Goal: Task Accomplishment & Management: Manage account settings

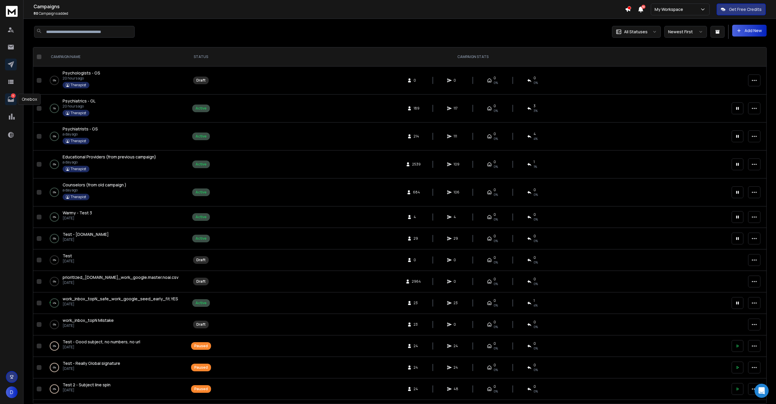
click at [11, 98] on icon at bounding box center [10, 99] width 7 height 7
click at [12, 99] on icon at bounding box center [10, 99] width 7 height 7
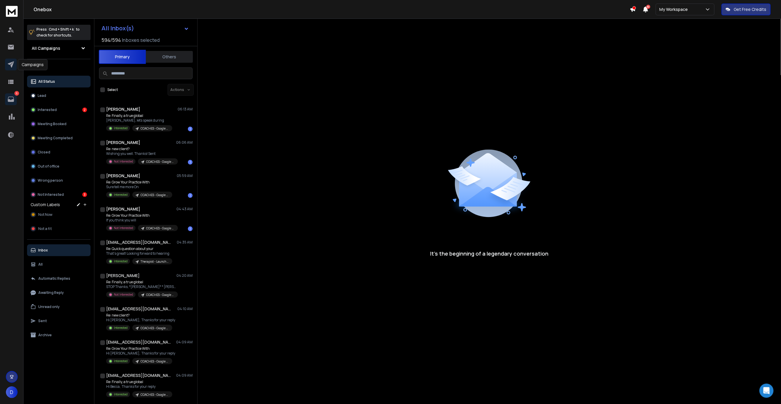
click at [9, 63] on icon at bounding box center [11, 64] width 6 height 6
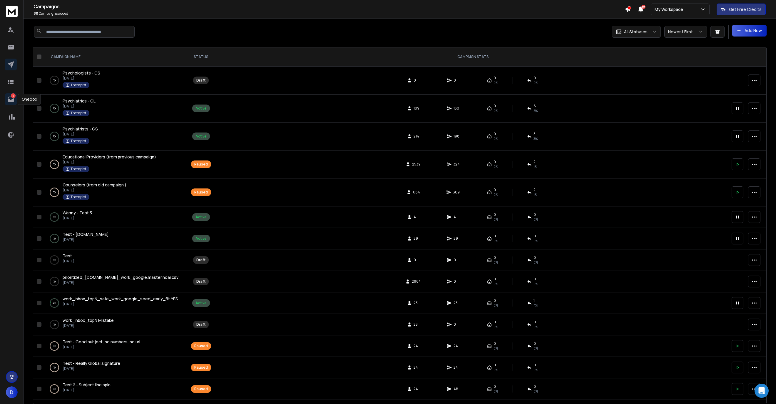
click at [12, 97] on p "5" at bounding box center [13, 95] width 5 height 5
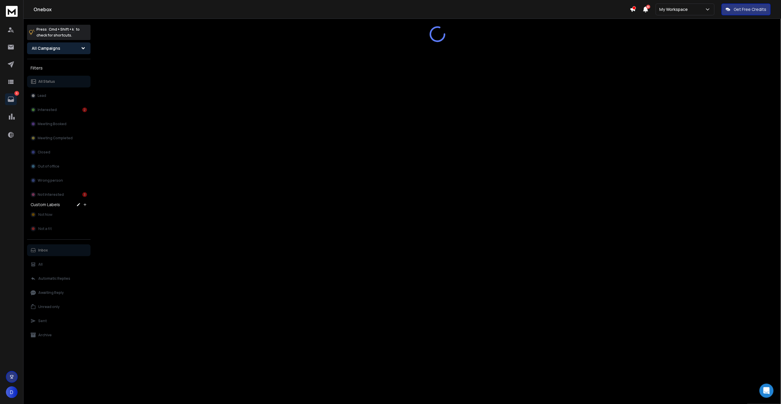
click at [81, 49] on icon at bounding box center [83, 48] width 5 height 5
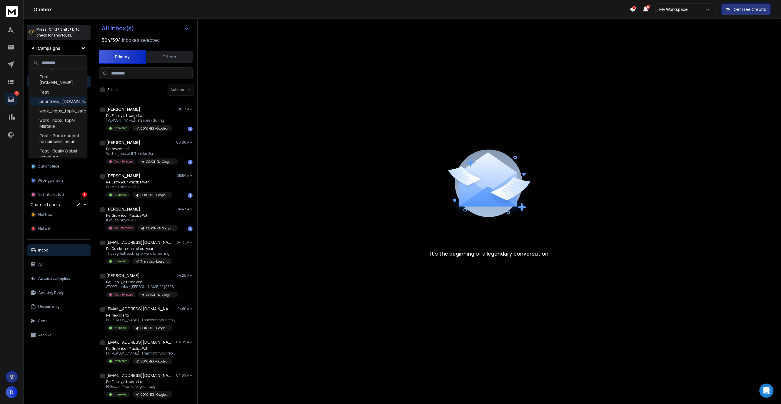
scroll to position [83, 0]
click at [33, 99] on span at bounding box center [34, 101] width 4 height 4
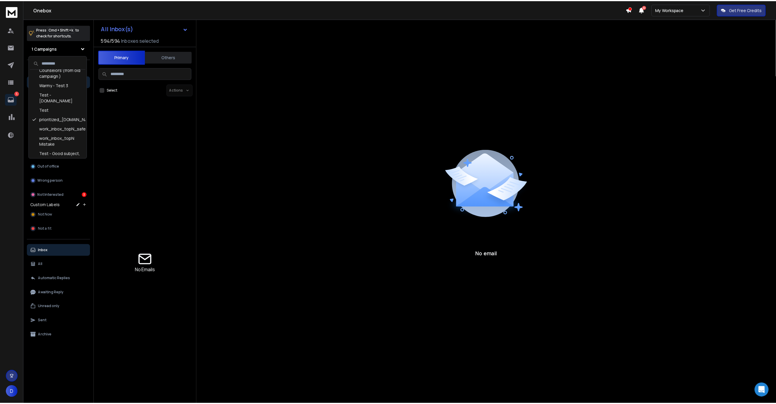
scroll to position [65, 0]
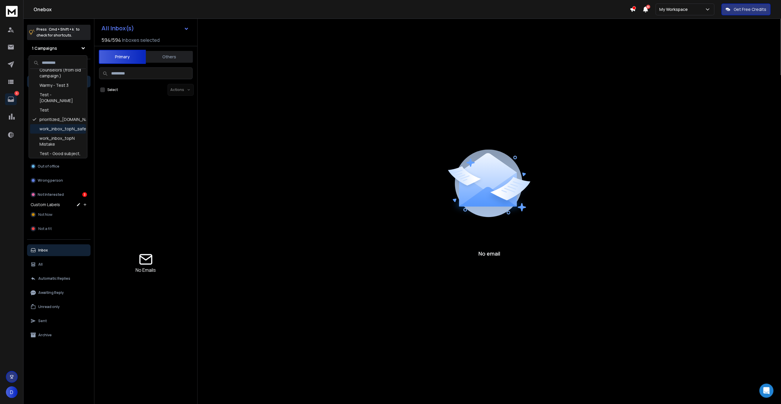
click at [34, 127] on span at bounding box center [34, 129] width 4 height 4
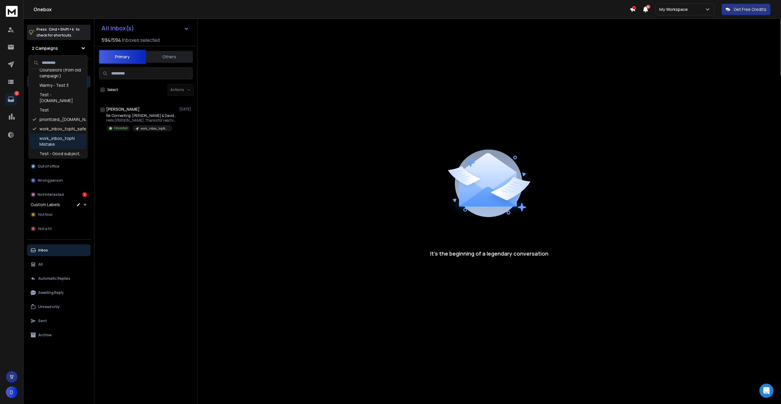
click at [33, 139] on span at bounding box center [34, 141] width 4 height 4
click at [33, 139] on icon at bounding box center [34, 141] width 5 height 5
click at [10, 61] on icon at bounding box center [10, 64] width 7 height 7
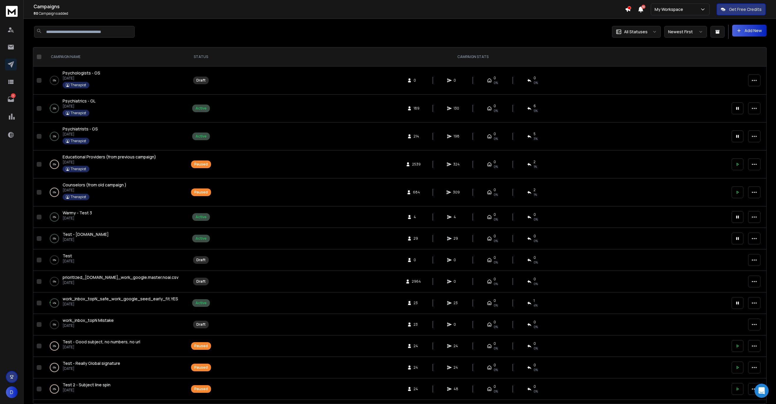
scroll to position [48, 0]
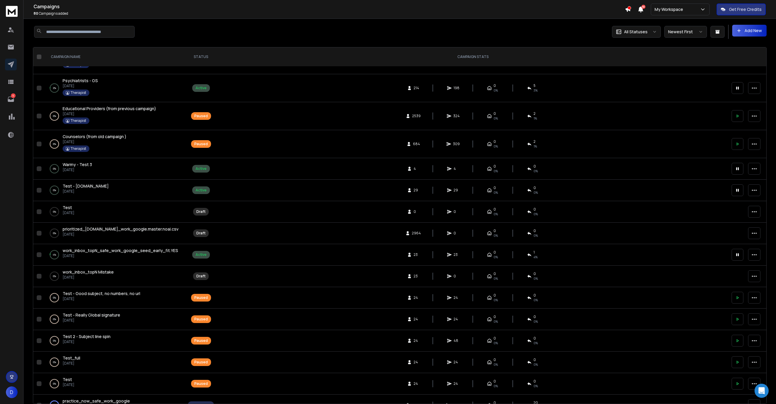
click at [735, 187] on icon at bounding box center [737, 189] width 5 height 5
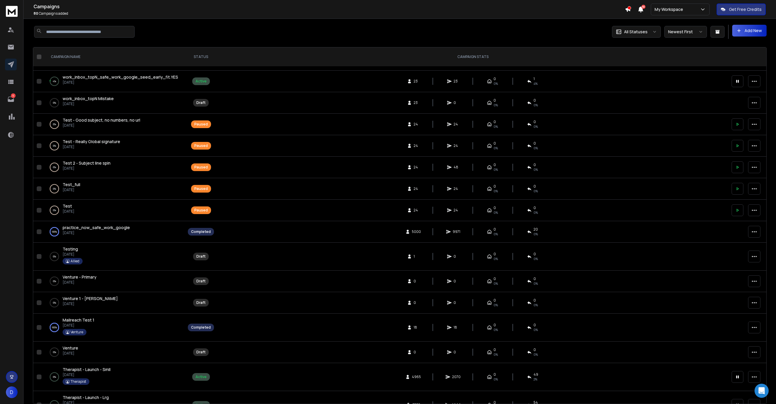
scroll to position [222, 0]
click at [752, 206] on icon "button" at bounding box center [755, 209] width 6 height 6
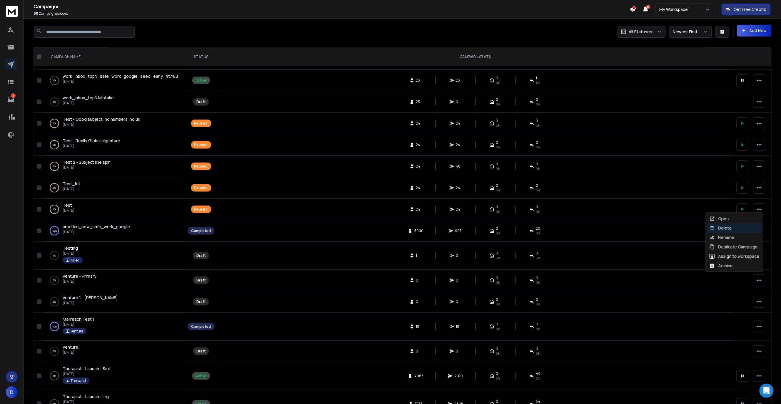
click at [38, 207] on button "button" at bounding box center [39, 209] width 5 height 5
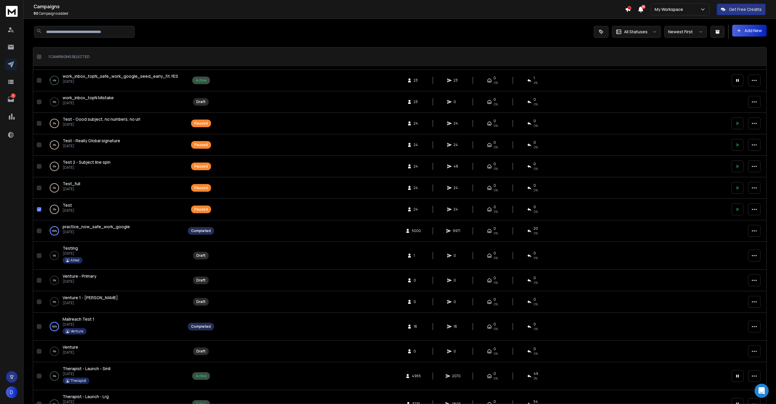
click at [37, 181] on td at bounding box center [38, 187] width 11 height 21
click at [37, 164] on button "button" at bounding box center [39, 166] width 5 height 5
click at [39, 185] on button "button" at bounding box center [39, 187] width 5 height 5
click at [40, 142] on button "button" at bounding box center [39, 144] width 5 height 5
click at [39, 121] on button "button" at bounding box center [39, 123] width 5 height 5
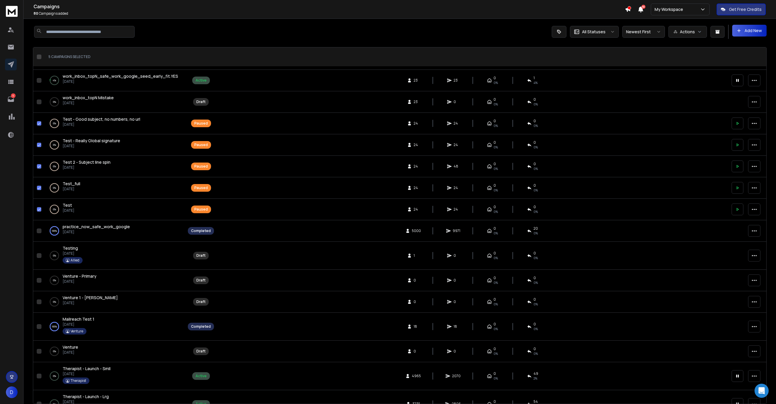
click at [40, 253] on button "button" at bounding box center [39, 255] width 5 height 5
click at [39, 278] on button "button" at bounding box center [39, 280] width 5 height 5
click at [40, 299] on button "button" at bounding box center [39, 301] width 5 height 5
click at [43, 349] on div at bounding box center [40, 351] width 7 height 5
click at [39, 349] on button "button" at bounding box center [39, 351] width 5 height 5
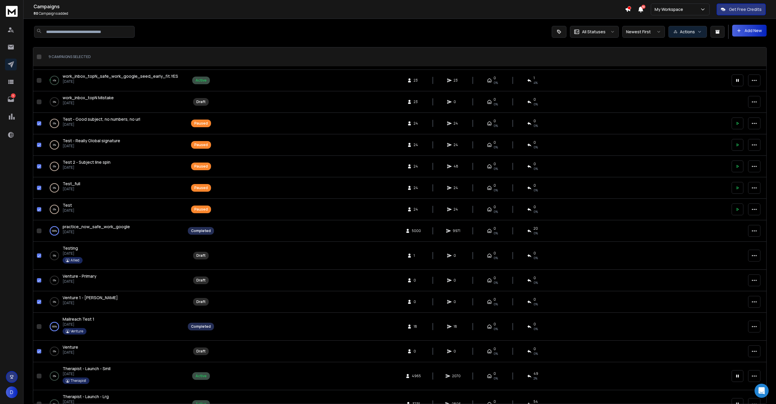
click at [702, 31] on icon "button" at bounding box center [700, 31] width 5 height 5
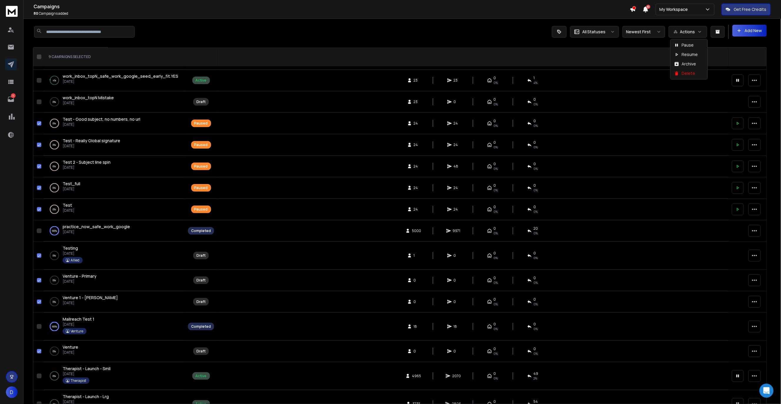
click at [724, 41] on div "Campaigns 80 Campaigns Added All Statuses Newest First Actions Add New 9 campai…" at bounding box center [400, 227] width 734 height 404
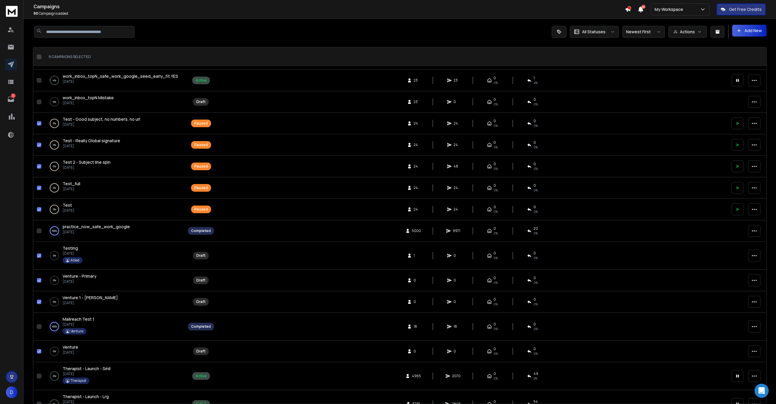
click at [753, 119] on button "button" at bounding box center [755, 123] width 12 height 12
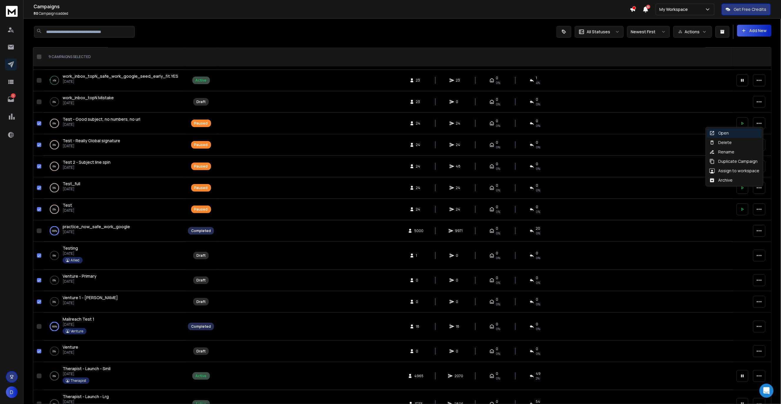
click at [520, 34] on div "Campaigns 80 Campaigns Added All Statuses Newest First Actions Add New" at bounding box center [586, 32] width 369 height 14
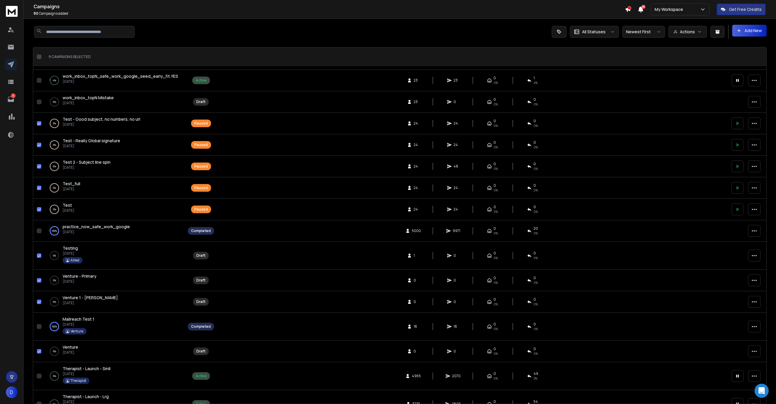
click at [752, 123] on icon "button" at bounding box center [754, 123] width 5 height 1
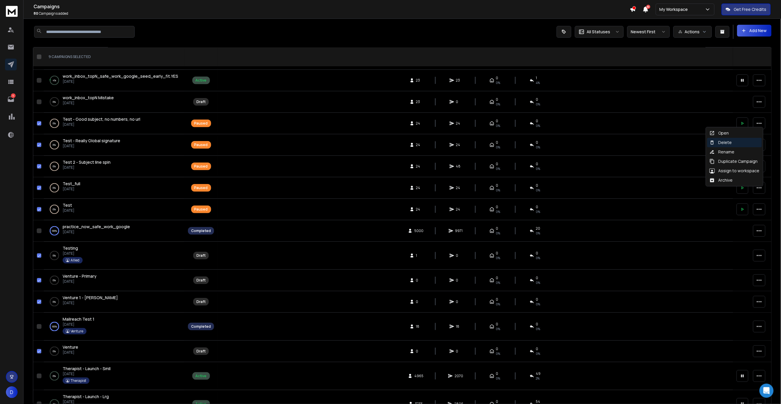
click at [725, 141] on div "Delete" at bounding box center [721, 142] width 22 height 6
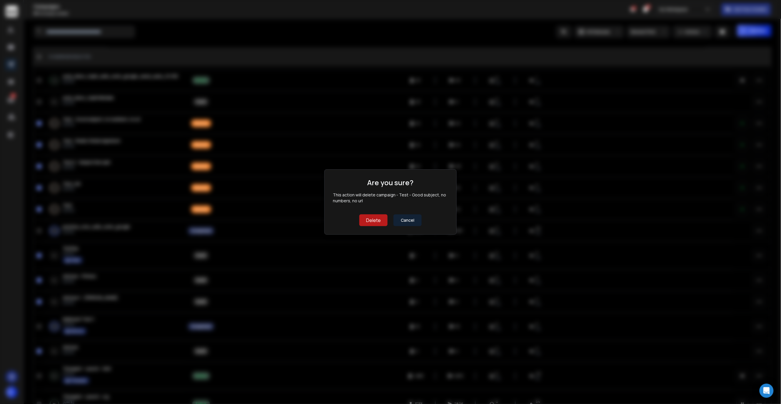
click at [374, 218] on button "Delete" at bounding box center [373, 220] width 28 height 12
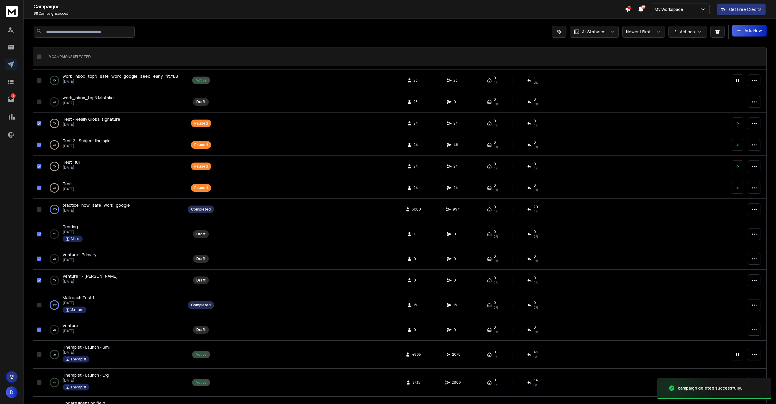
click at [752, 120] on icon "button" at bounding box center [755, 123] width 6 height 6
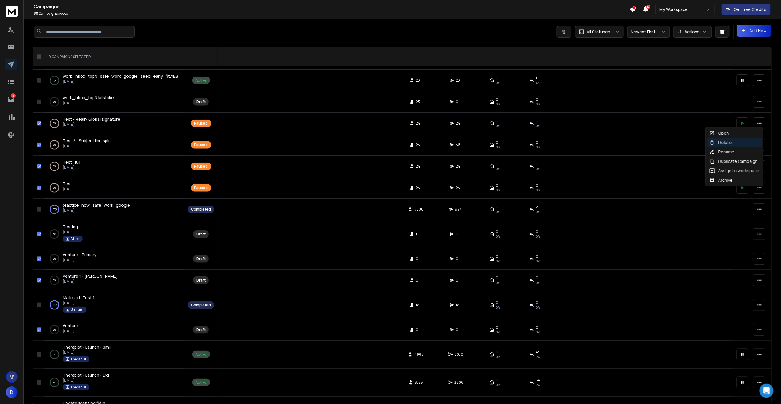
click at [723, 141] on div "Delete" at bounding box center [721, 142] width 22 height 6
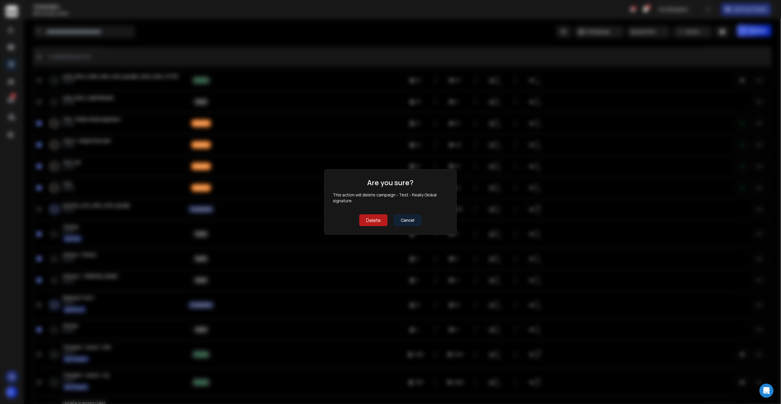
click at [375, 221] on button "Delete" at bounding box center [373, 220] width 28 height 12
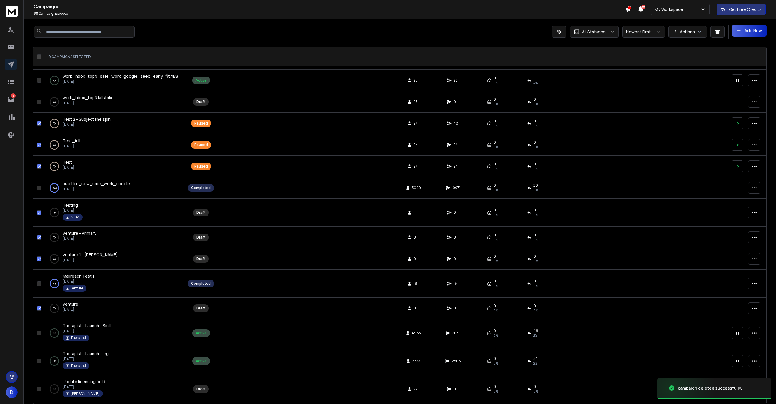
click at [752, 123] on icon "button" at bounding box center [754, 123] width 5 height 1
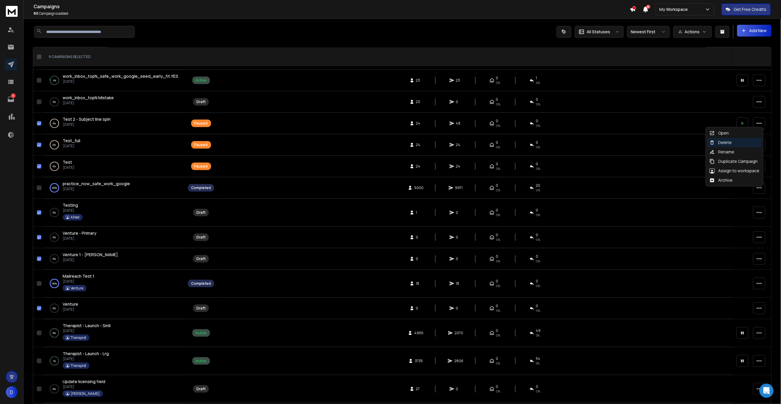
click at [725, 144] on div "Delete" at bounding box center [721, 142] width 22 height 6
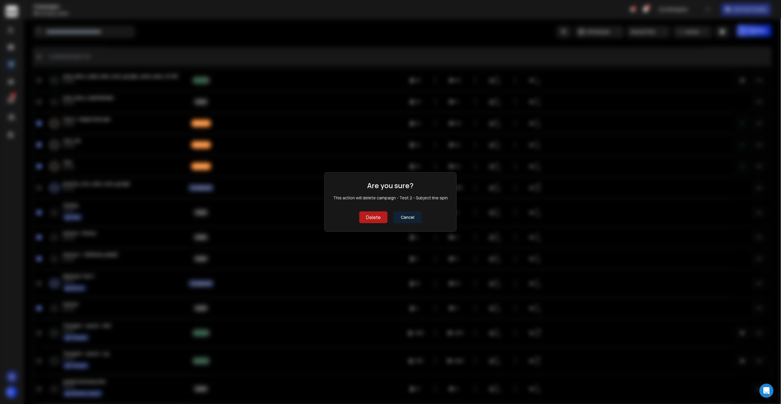
click at [368, 220] on button "Delete" at bounding box center [373, 217] width 28 height 12
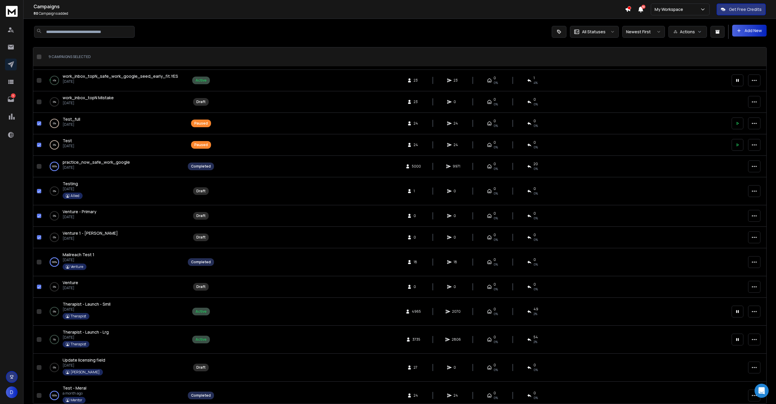
click at [752, 123] on icon "button" at bounding box center [754, 123] width 5 height 1
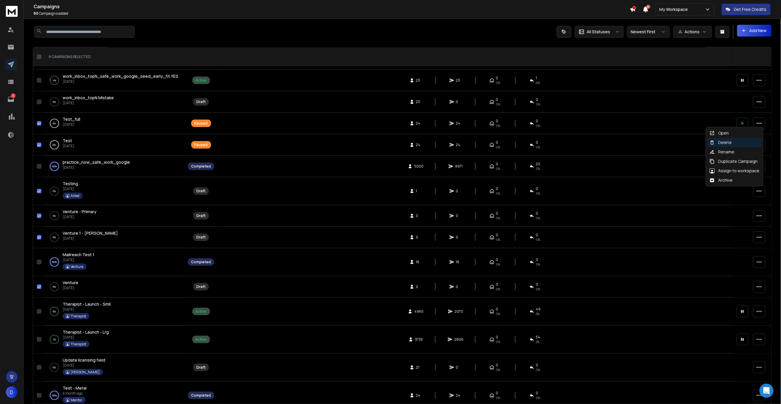
click at [728, 141] on div "Delete" at bounding box center [721, 142] width 22 height 6
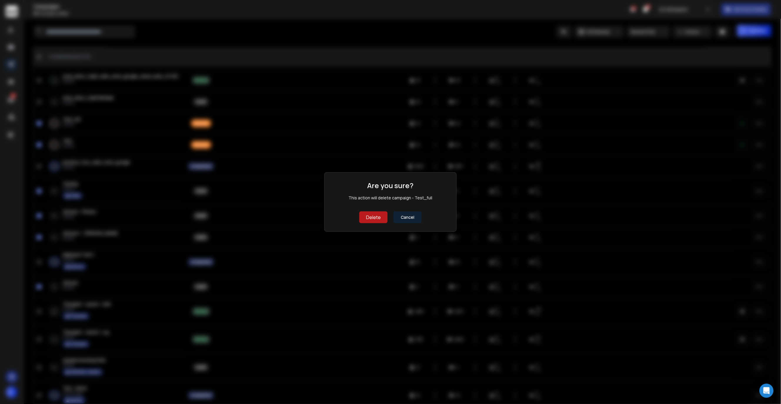
click at [372, 213] on button "Delete" at bounding box center [373, 217] width 28 height 12
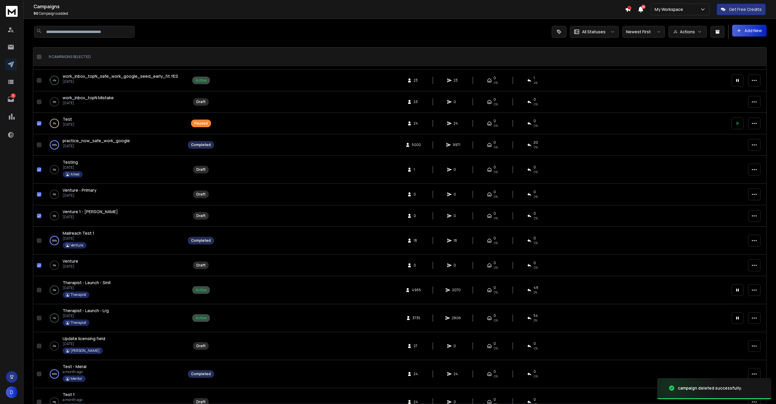
click at [752, 120] on icon "button" at bounding box center [755, 123] width 6 height 6
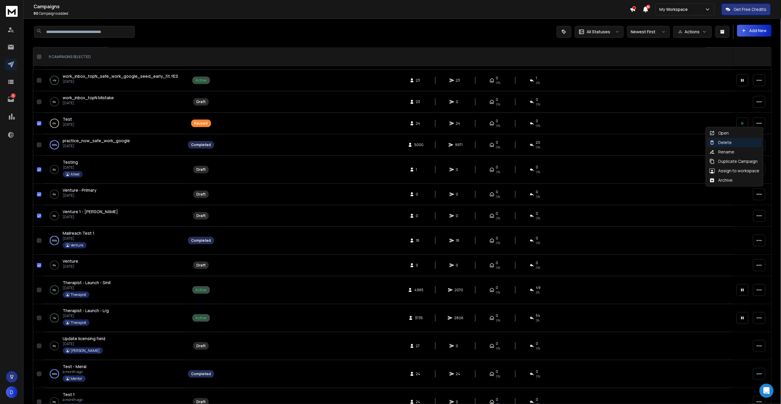
click at [728, 140] on div "Delete" at bounding box center [721, 142] width 22 height 6
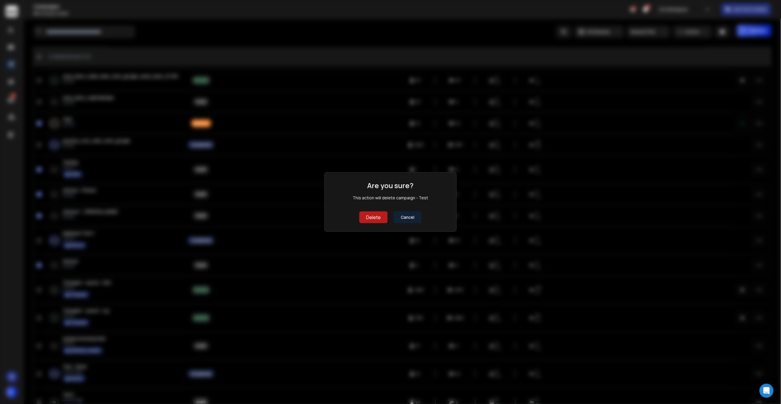
click at [366, 218] on button "Delete" at bounding box center [373, 217] width 28 height 12
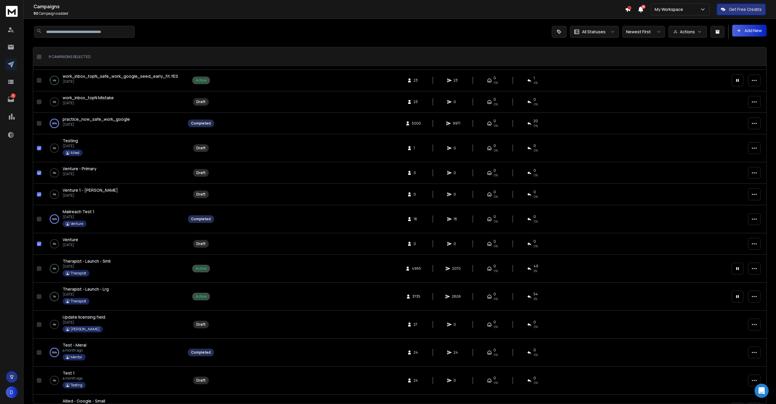
click at [752, 172] on icon "button" at bounding box center [754, 172] width 5 height 1
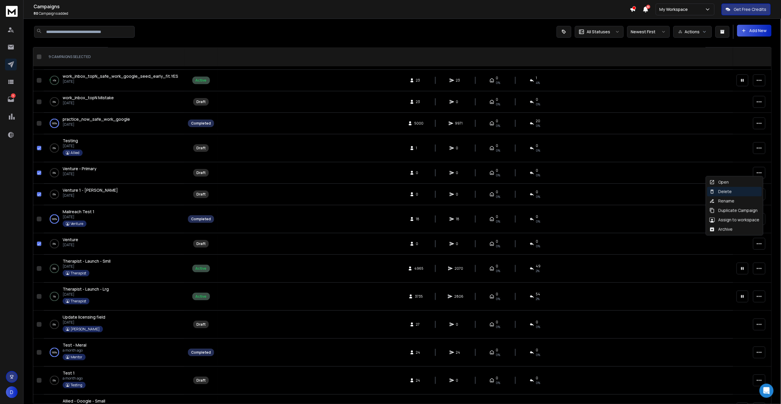
click at [727, 193] on div "Delete" at bounding box center [721, 192] width 22 height 6
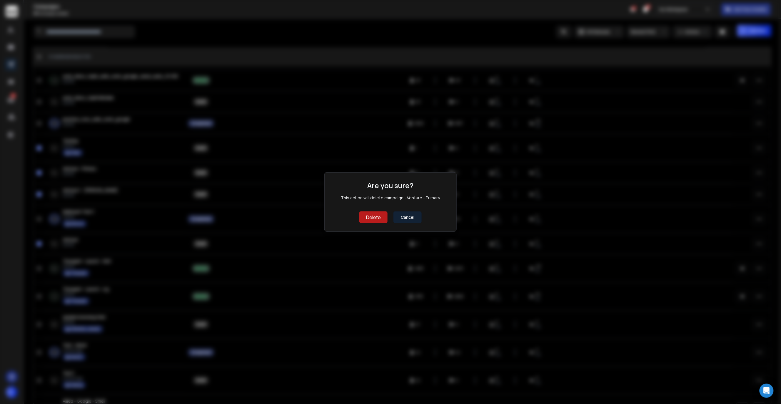
click at [371, 216] on button "Delete" at bounding box center [373, 217] width 28 height 12
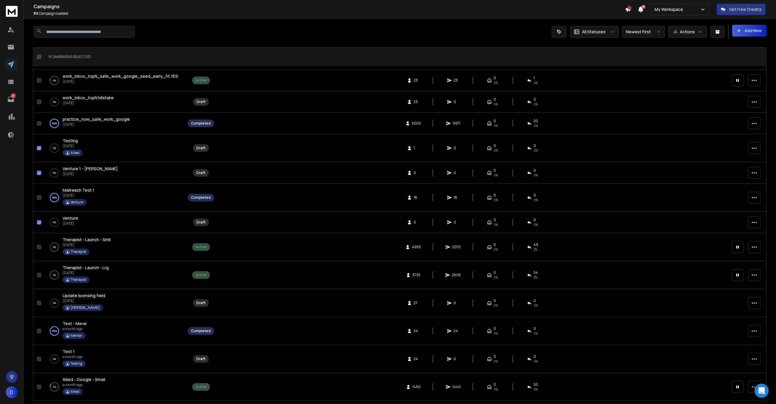
click at [752, 172] on icon "button" at bounding box center [754, 172] width 5 height 1
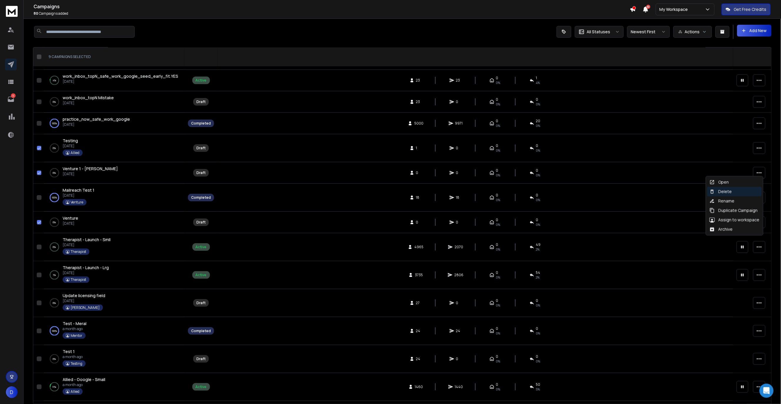
click at [724, 191] on div "Delete" at bounding box center [721, 192] width 22 height 6
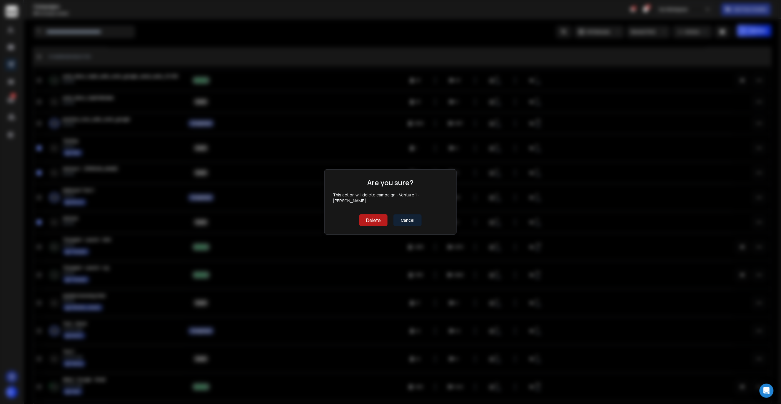
click at [365, 220] on button "Delete" at bounding box center [373, 220] width 28 height 12
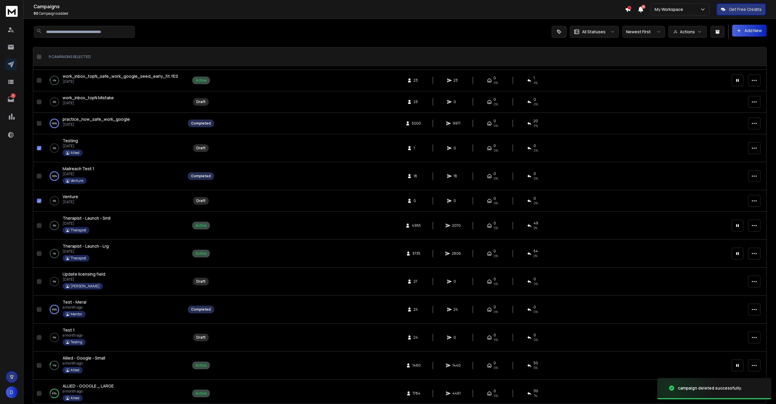
click at [752, 198] on icon "button" at bounding box center [755, 201] width 6 height 6
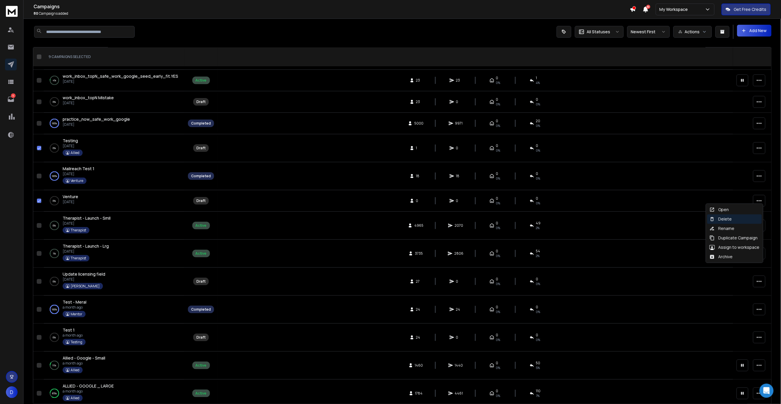
click at [725, 219] on div "Delete" at bounding box center [721, 219] width 22 height 6
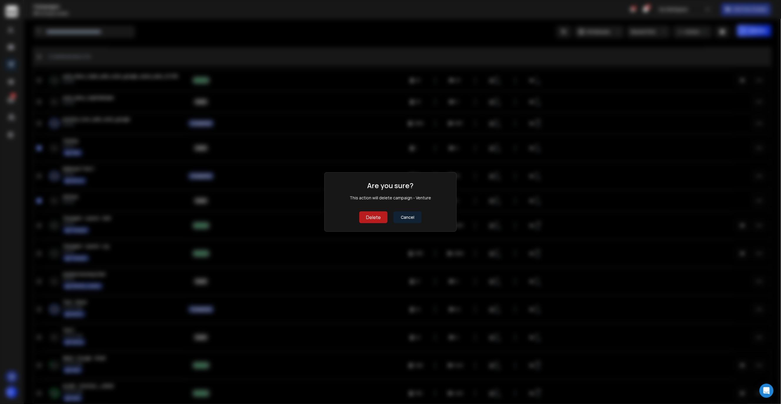
click at [371, 219] on button "Delete" at bounding box center [373, 217] width 28 height 12
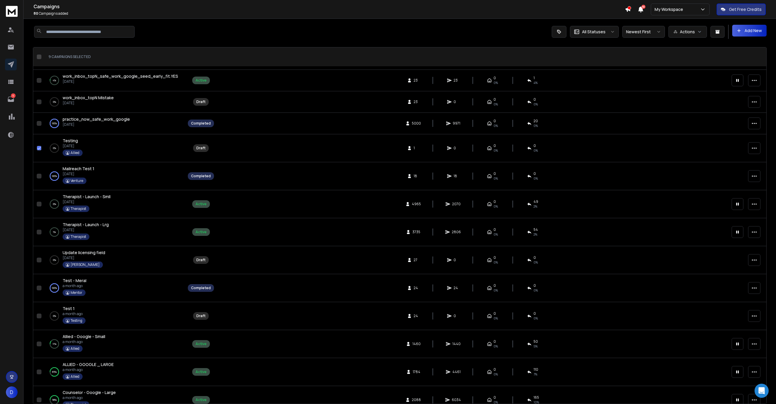
click at [39, 146] on button "button" at bounding box center [39, 148] width 5 height 5
click at [752, 173] on icon "button" at bounding box center [755, 176] width 6 height 6
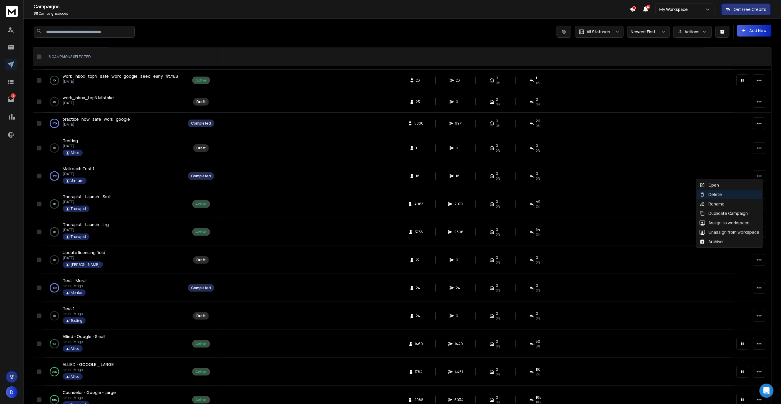
click at [714, 193] on div "Delete" at bounding box center [711, 194] width 22 height 6
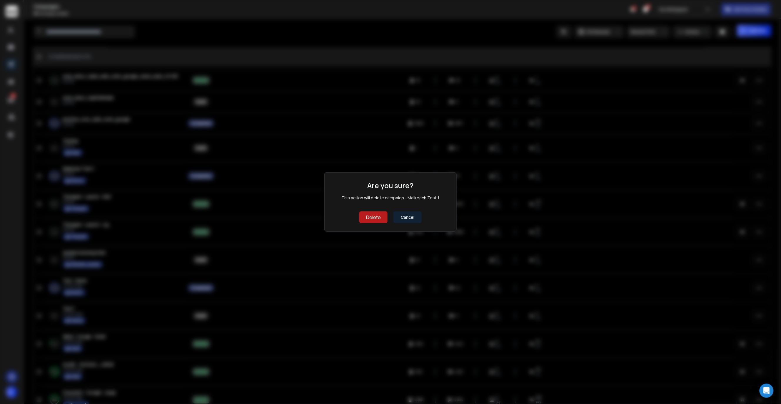
click at [370, 218] on button "Delete" at bounding box center [373, 217] width 28 height 12
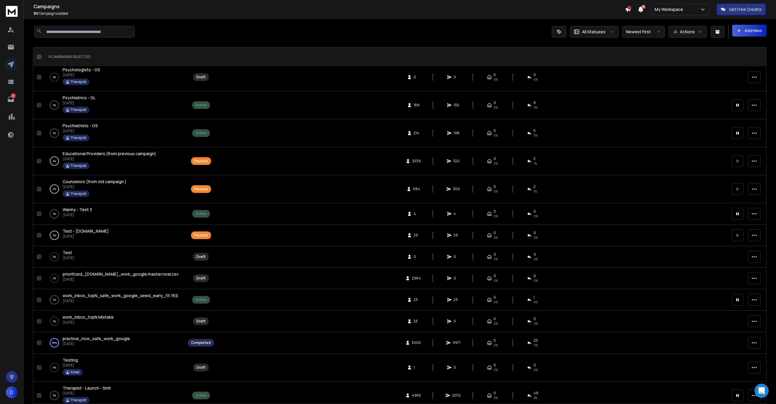
scroll to position [0, 0]
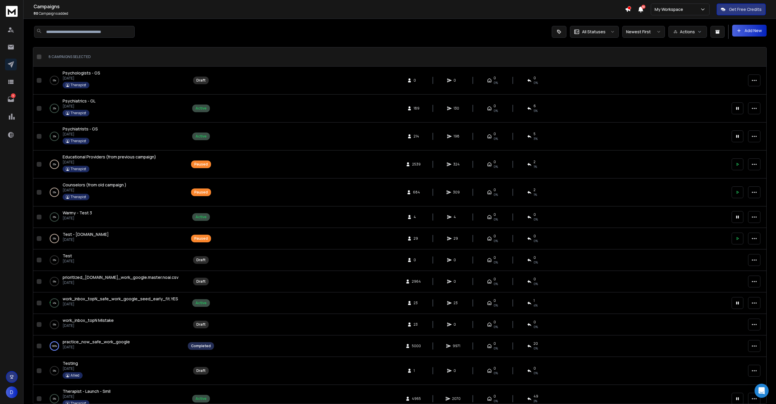
click at [735, 214] on icon at bounding box center [737, 216] width 5 height 5
click at [752, 214] on icon "button" at bounding box center [755, 217] width 6 height 6
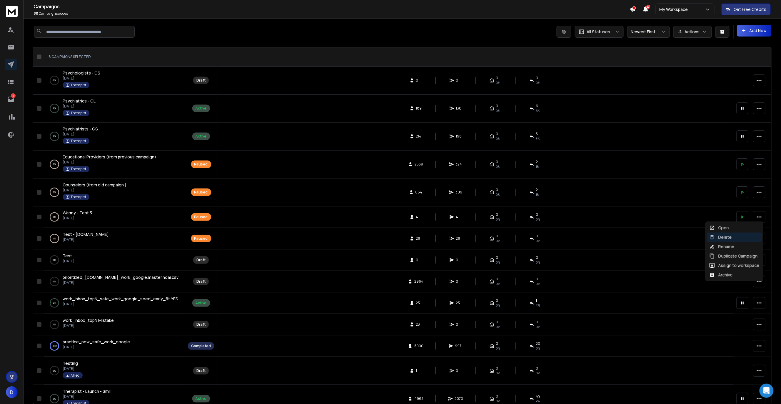
click at [727, 237] on div "Delete" at bounding box center [721, 237] width 22 height 6
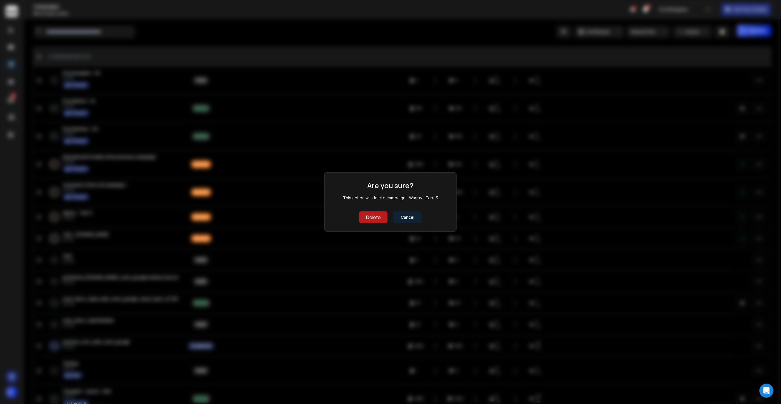
click at [368, 216] on button "Delete" at bounding box center [373, 217] width 28 height 12
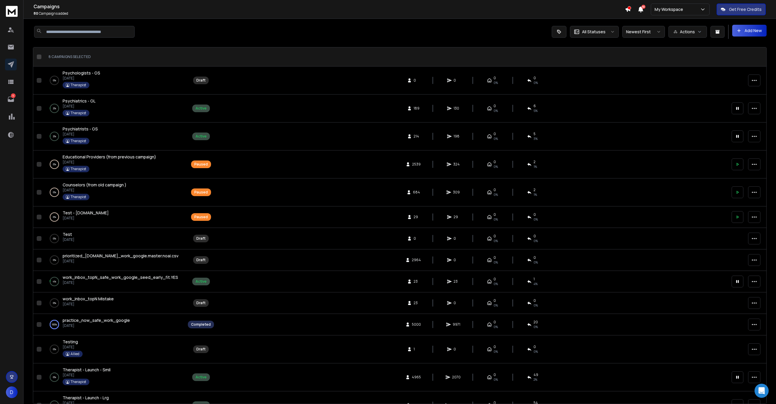
click at [752, 214] on icon "button" at bounding box center [755, 217] width 6 height 6
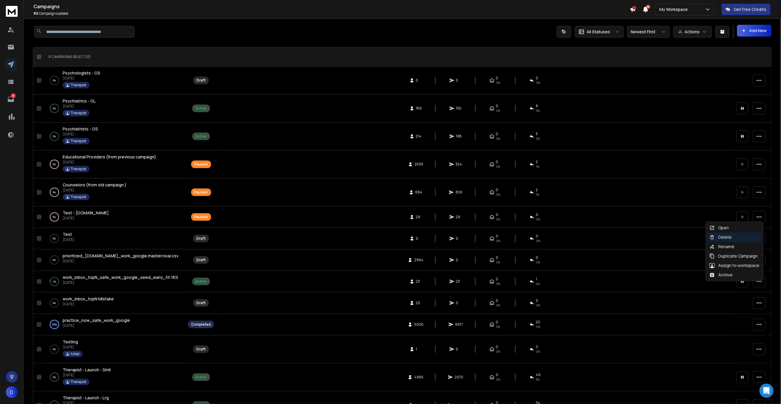
click at [718, 236] on div "Delete" at bounding box center [721, 237] width 22 height 6
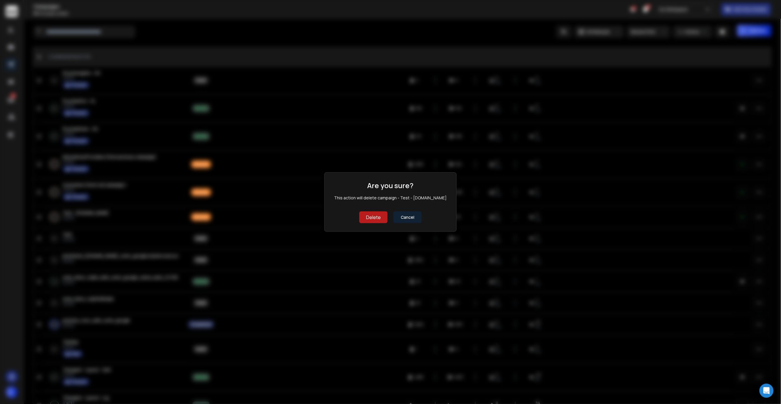
click at [371, 220] on button "Delete" at bounding box center [373, 217] width 28 height 12
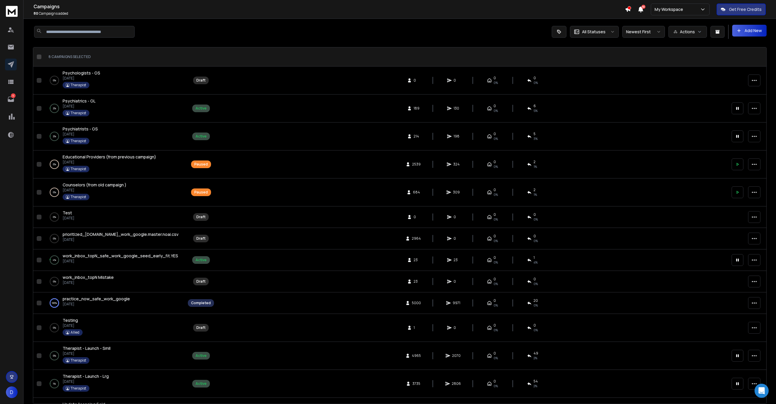
click at [752, 214] on icon "button" at bounding box center [755, 217] width 6 height 6
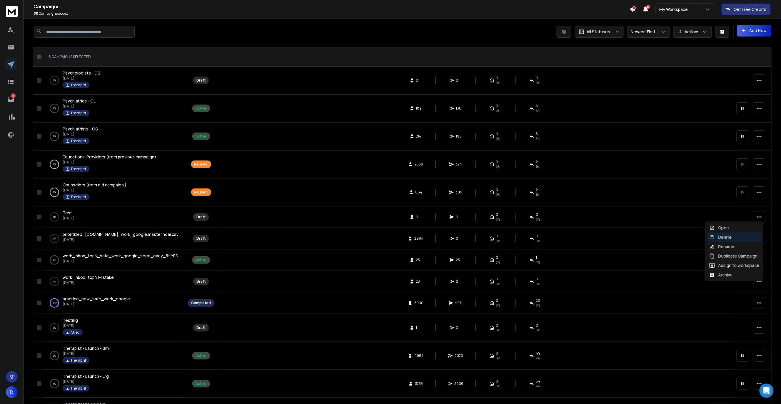
click at [716, 237] on div "Delete" at bounding box center [721, 237] width 22 height 6
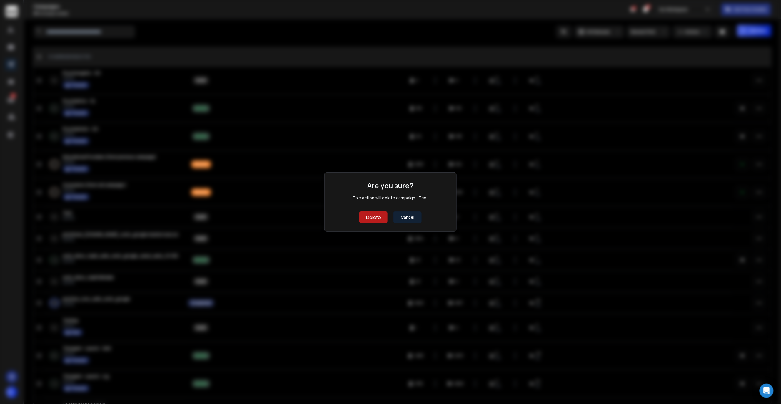
click at [374, 219] on button "Delete" at bounding box center [373, 217] width 28 height 12
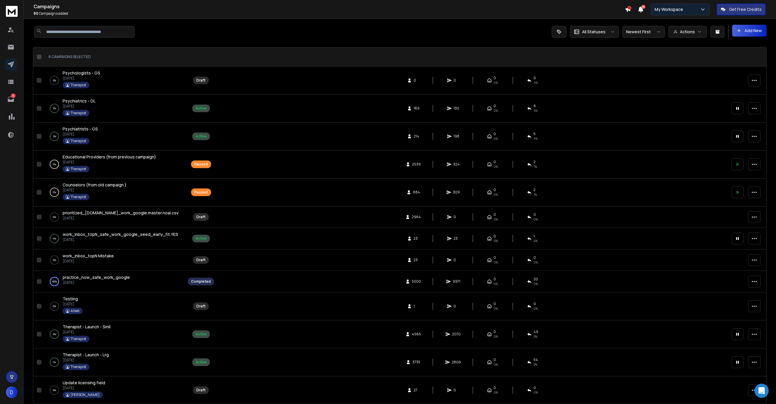
click at [702, 9] on div "My Workspace" at bounding box center [680, 9] width 51 height 6
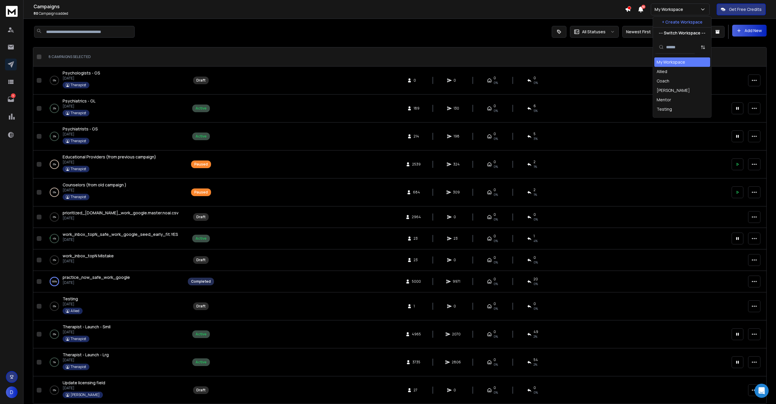
click at [467, 32] on div "Campaigns 80 Campaigns Added All Statuses Newest First Actions Add New" at bounding box center [583, 32] width 367 height 14
